Goal: Navigation & Orientation: Find specific page/section

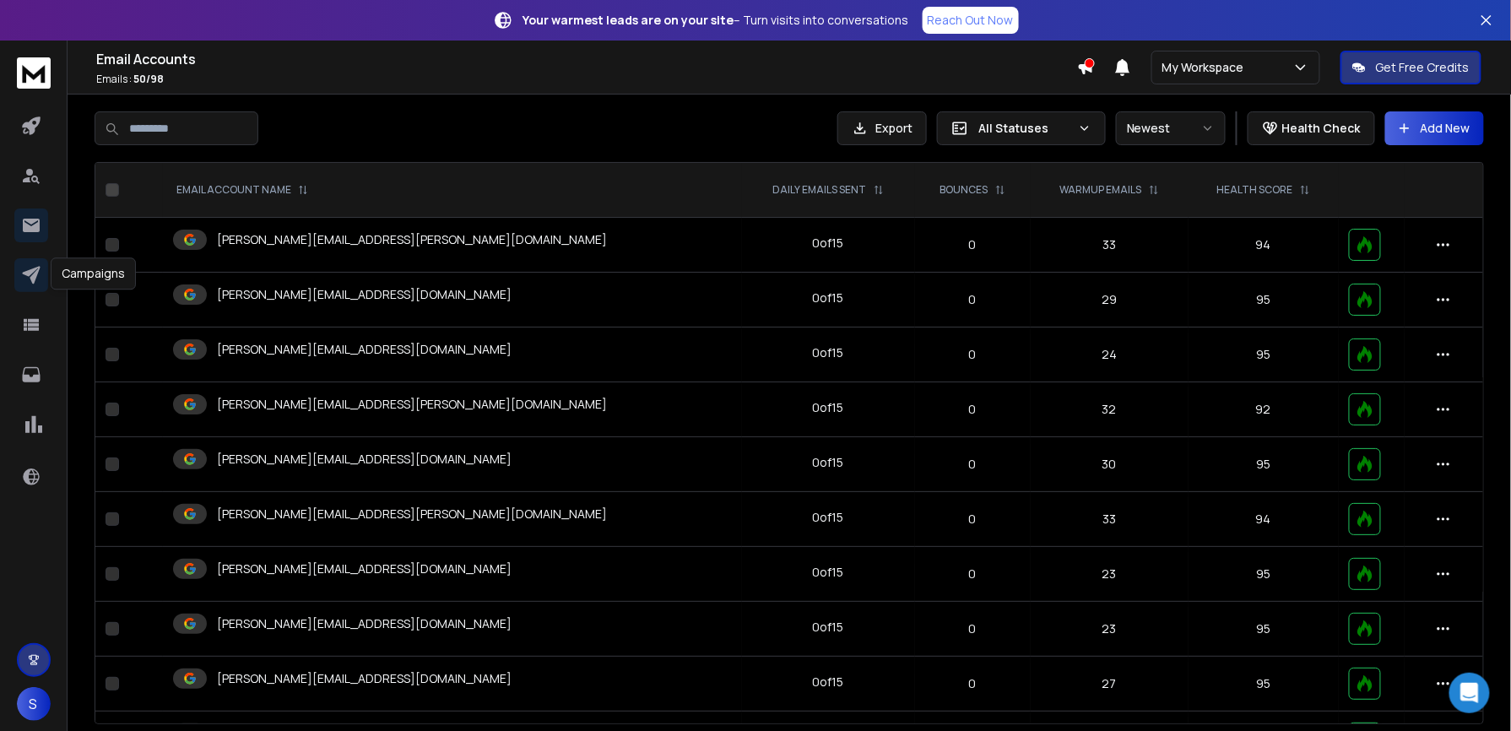
drag, startPoint x: 0, startPoint y: 0, endPoint x: 30, endPoint y: 264, distance: 265.9
click at [30, 265] on icon at bounding box center [31, 275] width 20 height 20
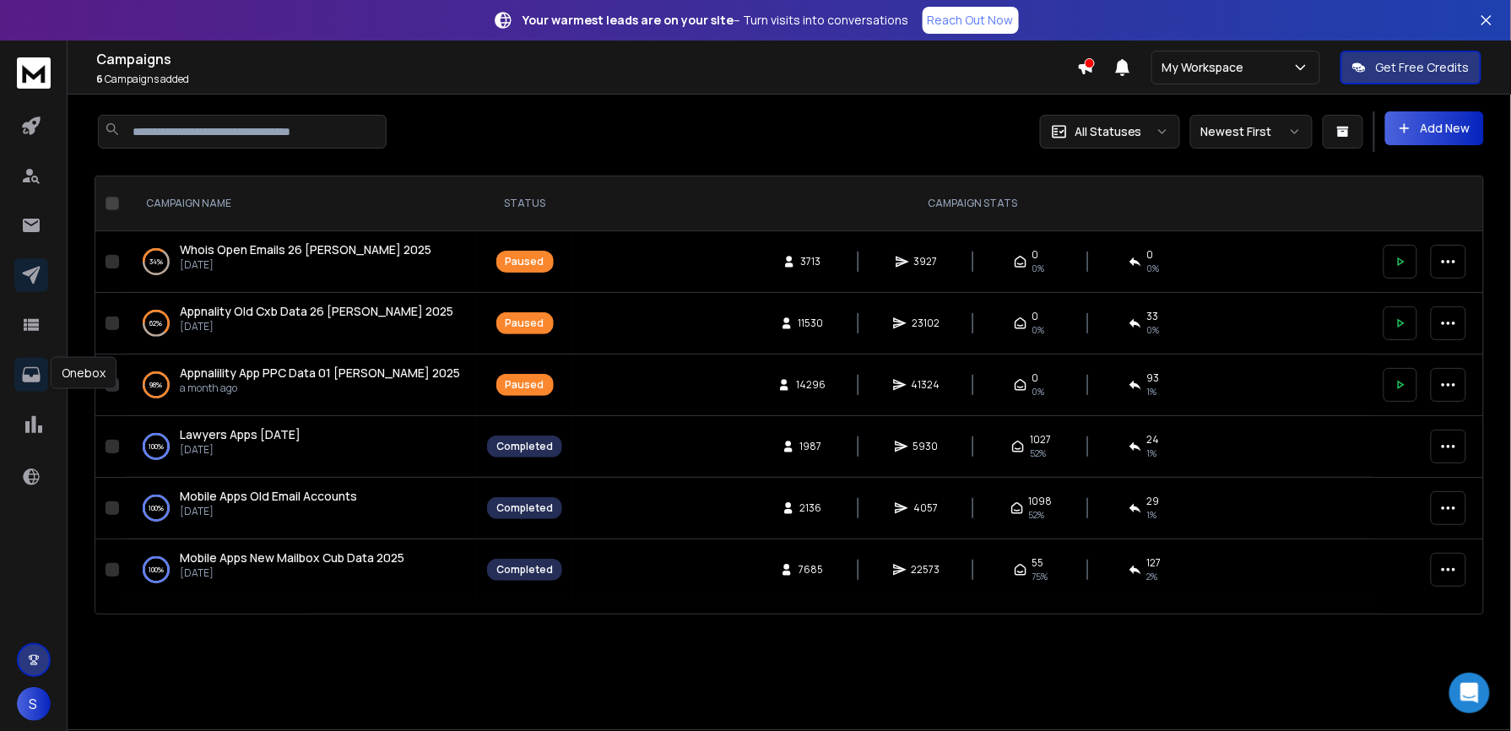
click at [35, 373] on icon at bounding box center [31, 374] width 18 height 15
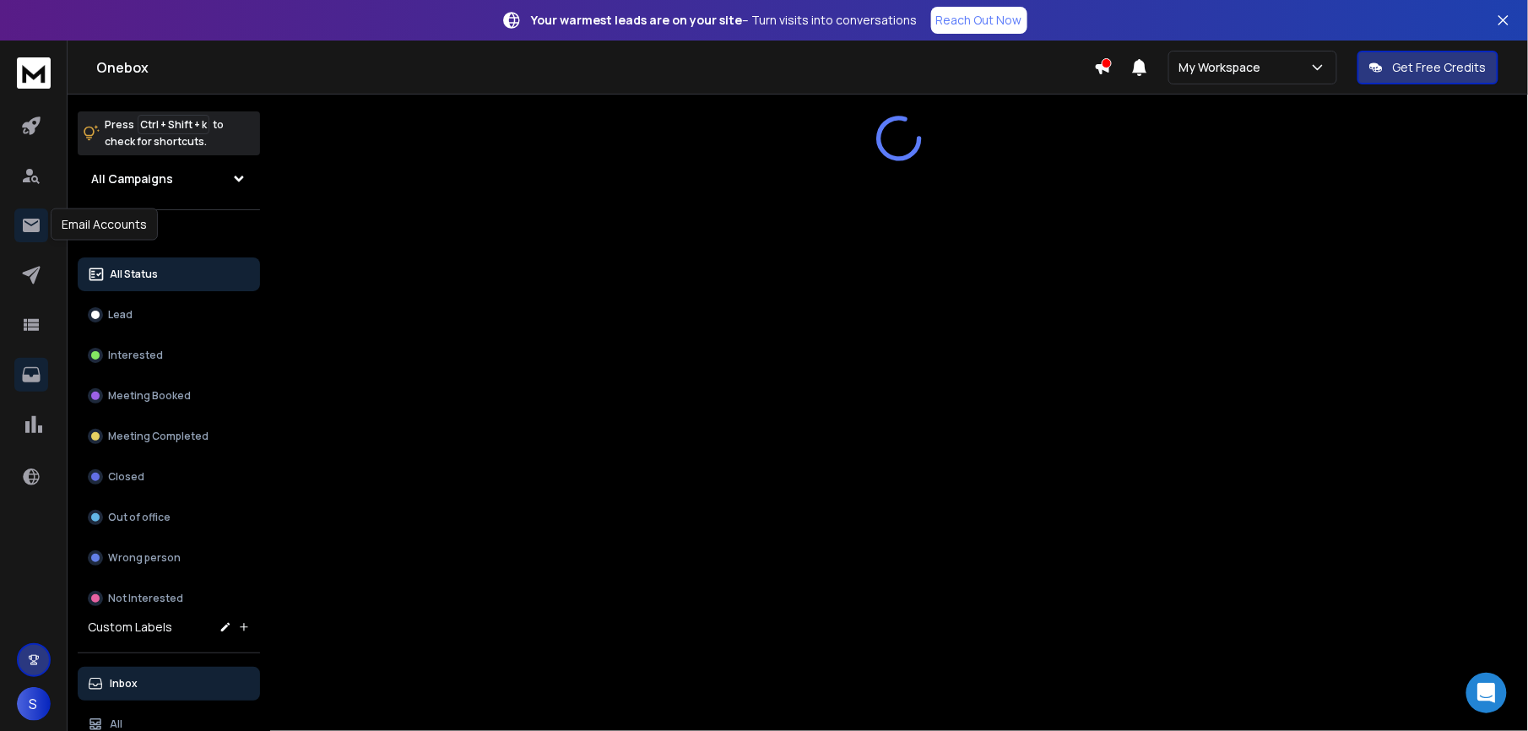
click at [25, 224] on icon at bounding box center [31, 226] width 17 height 14
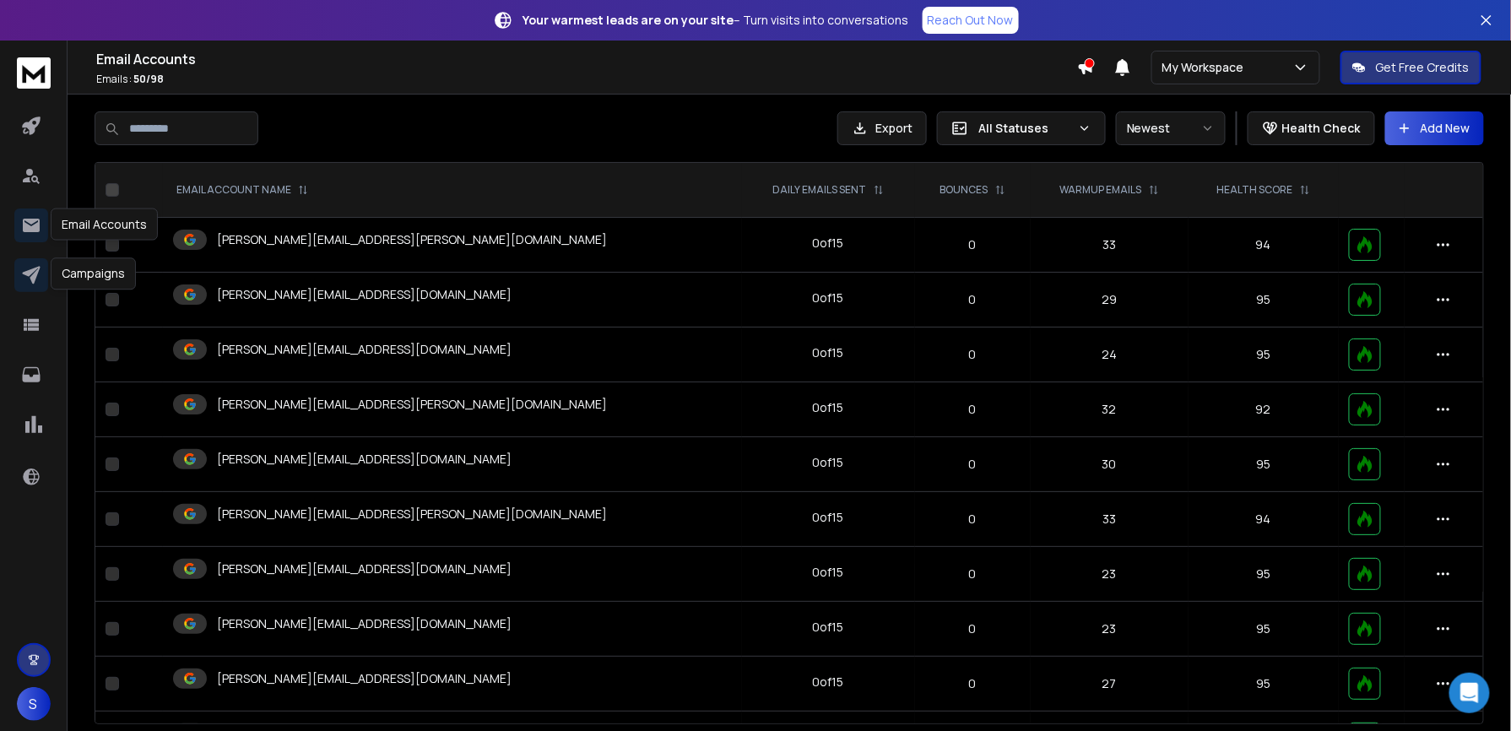
click at [27, 279] on icon at bounding box center [31, 275] width 20 height 20
